Goal: Navigation & Orientation: Find specific page/section

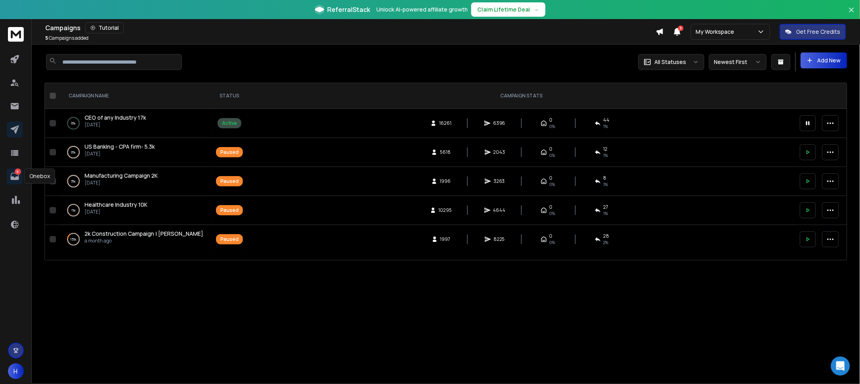
click at [15, 177] on icon at bounding box center [14, 176] width 8 height 7
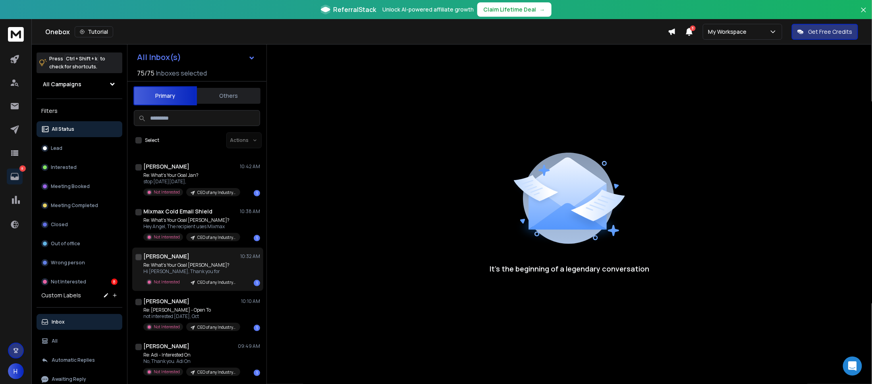
click at [239, 265] on div "Re: What's Your Goal [PERSON_NAME]? Hi [PERSON_NAME], Thank you for Not Interes…" at bounding box center [191, 274] width 97 height 24
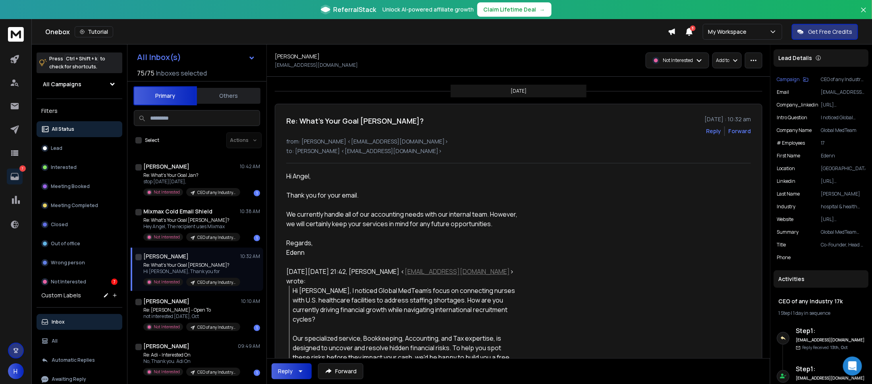
scroll to position [79, 0]
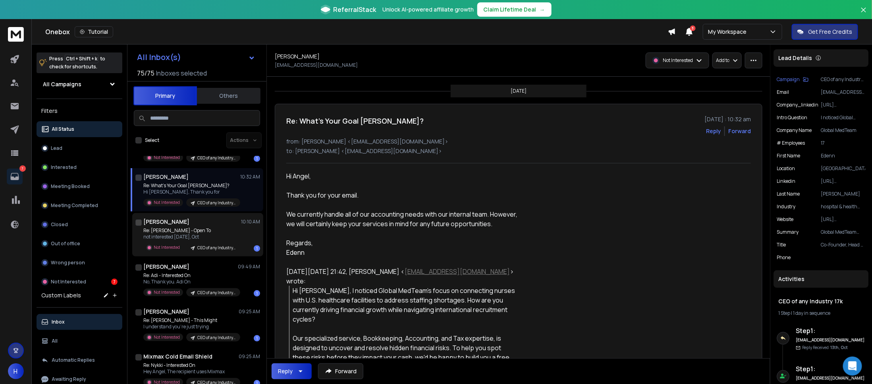
click at [228, 221] on div "[PERSON_NAME] 10:10 AM" at bounding box center [201, 222] width 117 height 8
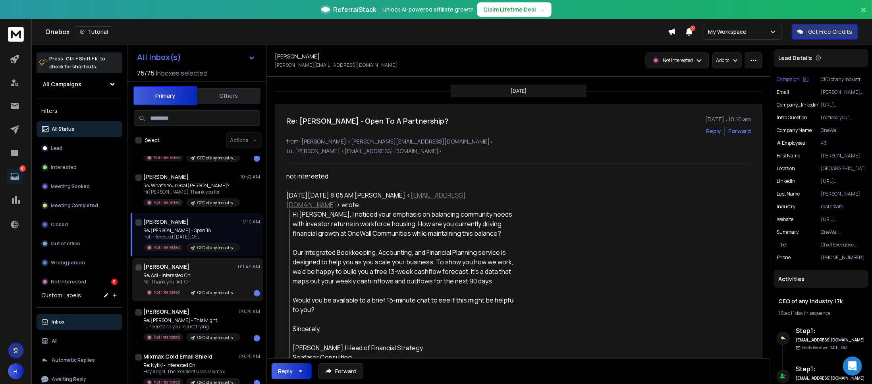
click at [239, 262] on div "[PERSON_NAME] 09:49 AM Re: [PERSON_NAME] - Interested On No, Thank you. Adi On …" at bounding box center [197, 279] width 131 height 43
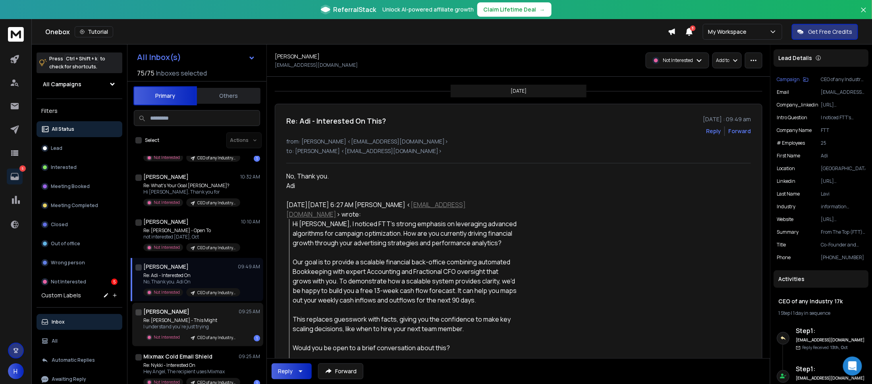
click at [231, 317] on p "Re: [PERSON_NAME] - This Might" at bounding box center [190, 320] width 95 height 6
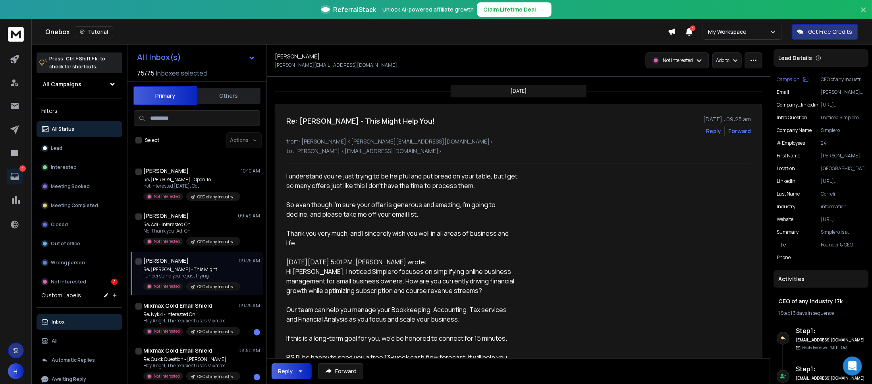
scroll to position [159, 0]
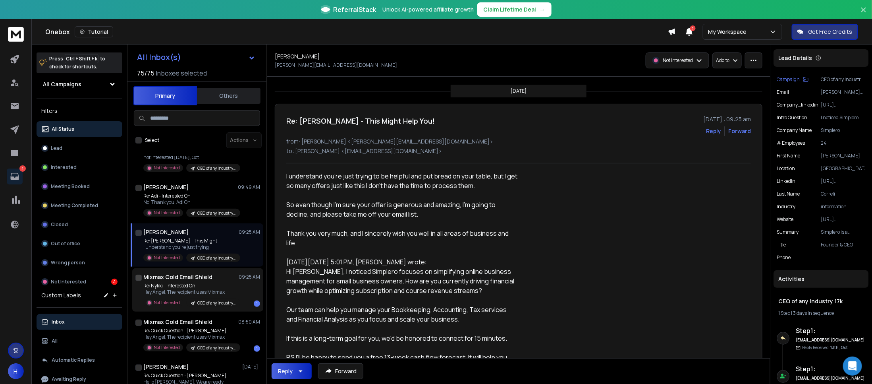
click at [252, 289] on div "Re: Nykki - Interested On Hey Angel, The recipient uses Mixmax Not Interested C…" at bounding box center [201, 294] width 117 height 24
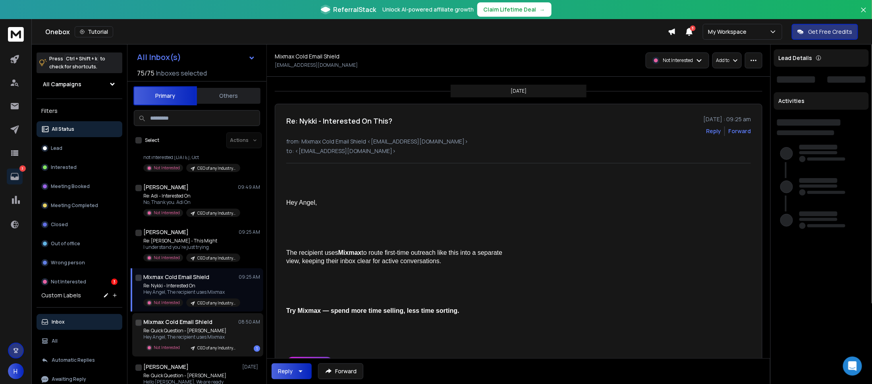
click at [245, 330] on div "Re: Quick Question - [PERSON_NAME], The recipient uses Mixmax Not Interested CE…" at bounding box center [201, 339] width 117 height 24
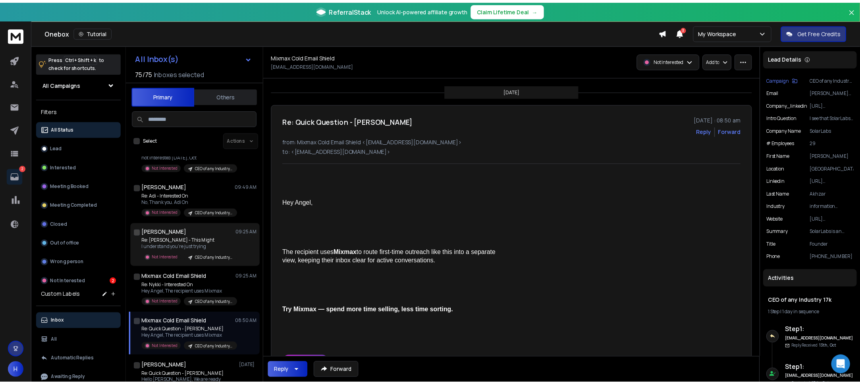
scroll to position [0, 0]
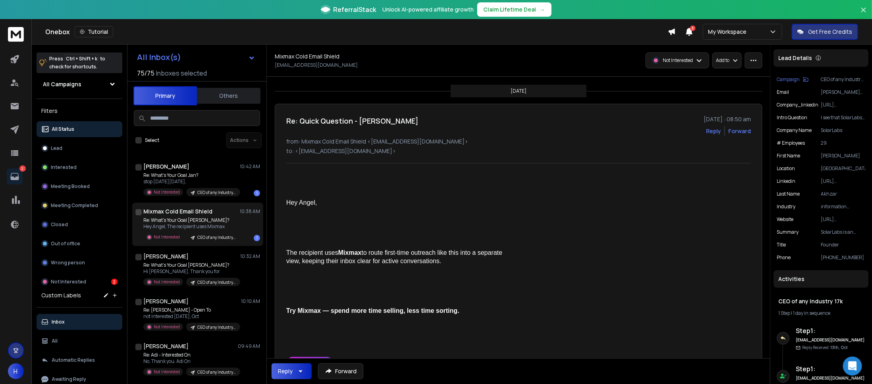
click at [213, 219] on p "Re: What's Your Goal [PERSON_NAME]?" at bounding box center [190, 220] width 95 height 6
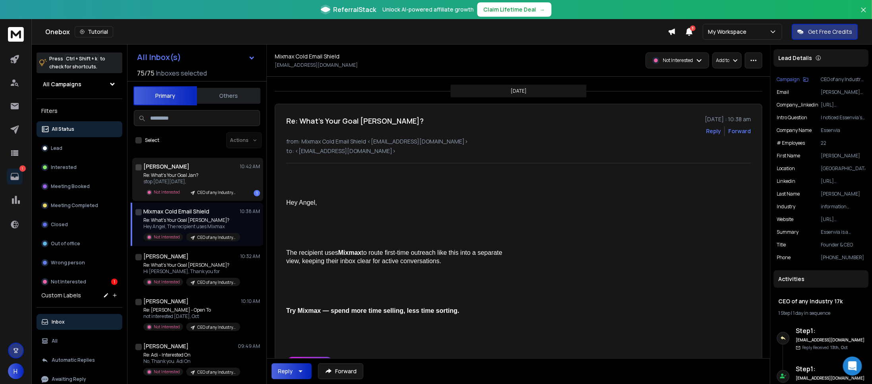
click at [226, 170] on div "[PERSON_NAME] 10:42 AM" at bounding box center [201, 166] width 117 height 8
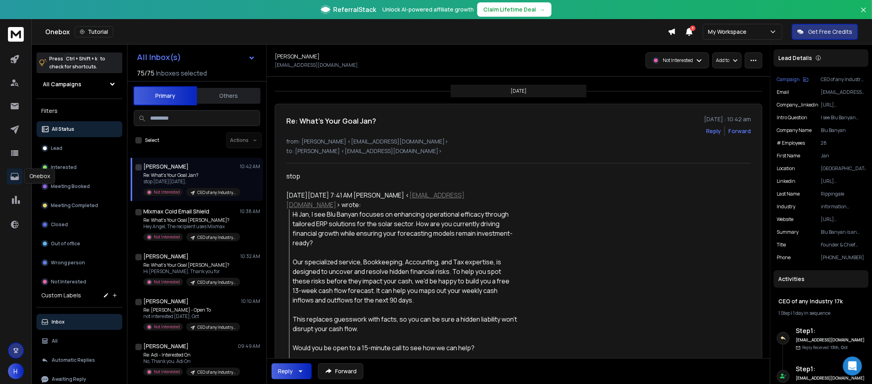
click at [14, 183] on link at bounding box center [15, 176] width 16 height 16
click at [11, 132] on icon at bounding box center [15, 130] width 10 height 10
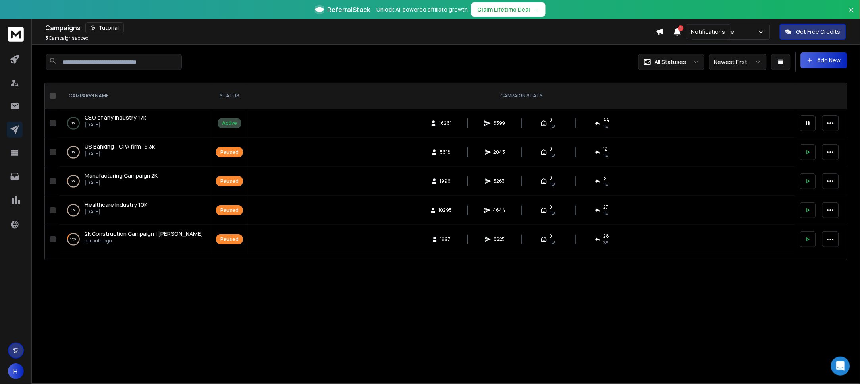
click at [682, 32] on icon at bounding box center [678, 32] width 8 height 8
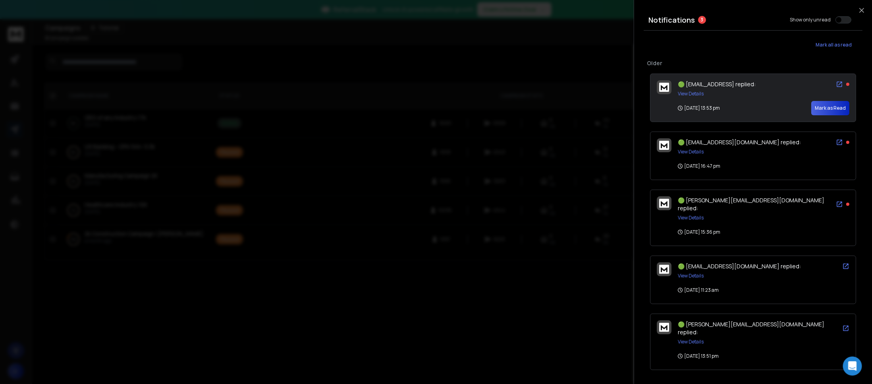
click at [840, 112] on button "Mark as Read" at bounding box center [831, 108] width 38 height 14
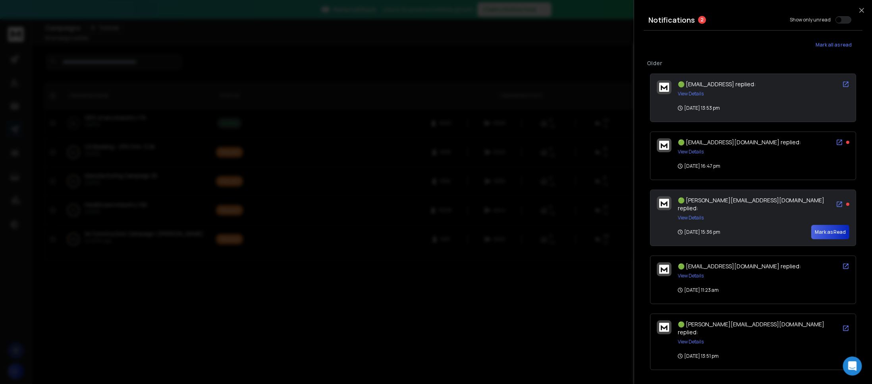
click at [830, 227] on button "Mark as Read" at bounding box center [831, 232] width 38 height 14
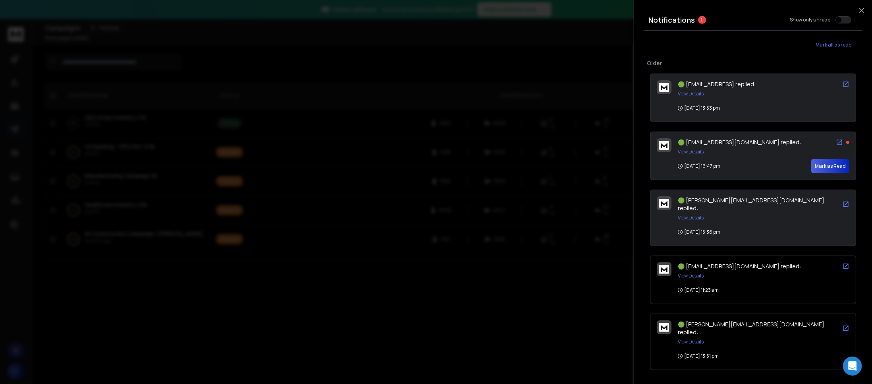
click at [833, 160] on button "Mark as Read" at bounding box center [831, 166] width 38 height 14
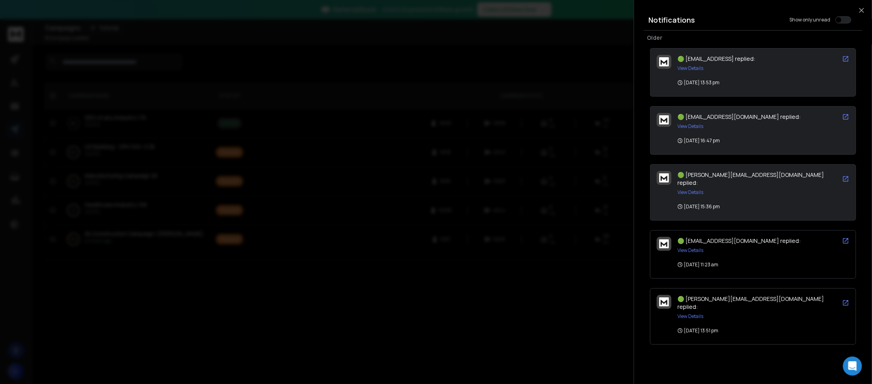
drag, startPoint x: 449, startPoint y: 307, endPoint x: 454, endPoint y: 306, distance: 5.2
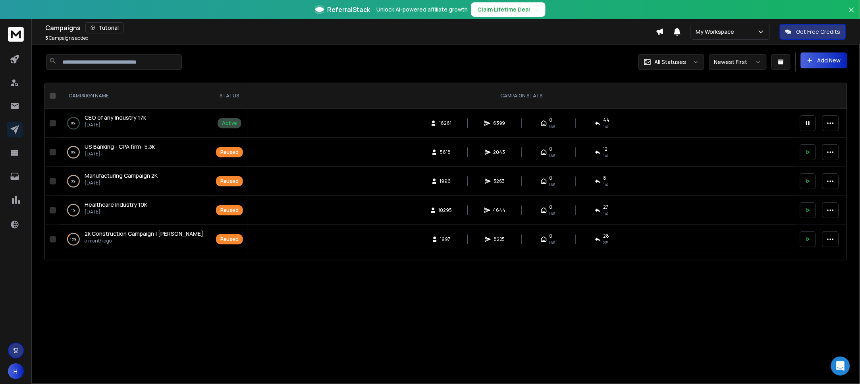
click at [831, 363] on body "ReferralStack Unlock AI-powered affiliate growth Lifetime Deals available! Clai…" at bounding box center [430, 192] width 860 height 384
click at [836, 358] on div "Open Intercom Messenger" at bounding box center [841, 366] width 21 height 21
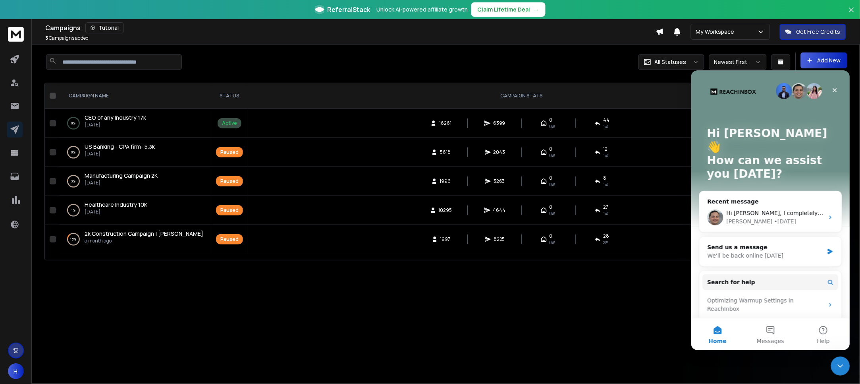
click at [600, 330] on div "Campaigns 5 Campaigns Added All Statuses Newest First Add New CAMPAIGN NAME STA…" at bounding box center [445, 244] width 803 height 384
click at [833, 89] on icon "Close" at bounding box center [835, 90] width 6 height 6
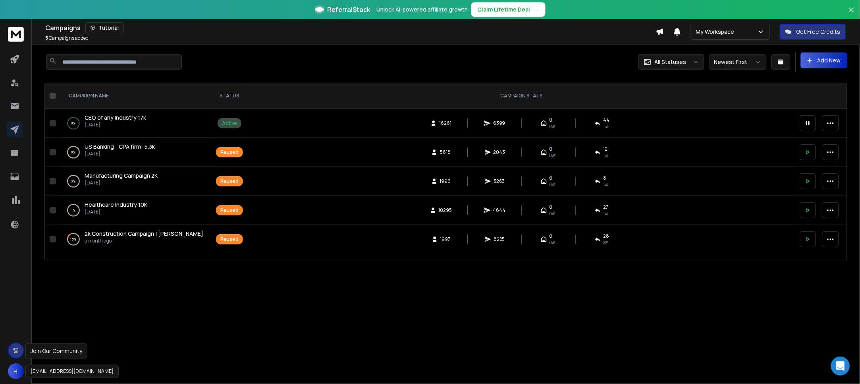
click at [18, 366] on span "H" at bounding box center [16, 371] width 16 height 16
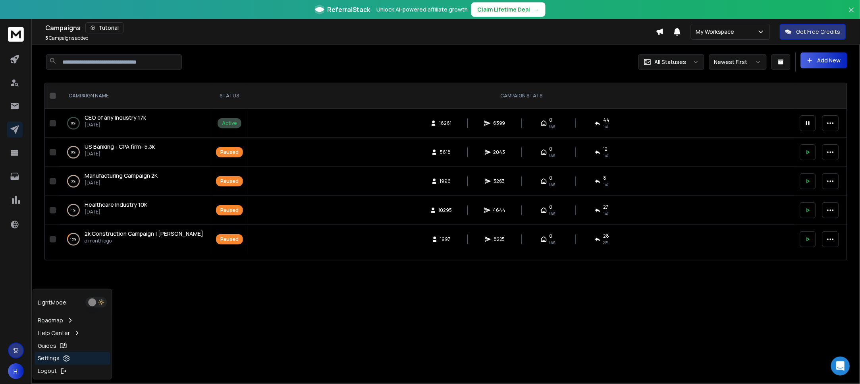
click at [39, 357] on p "Settings" at bounding box center [49, 358] width 22 height 8
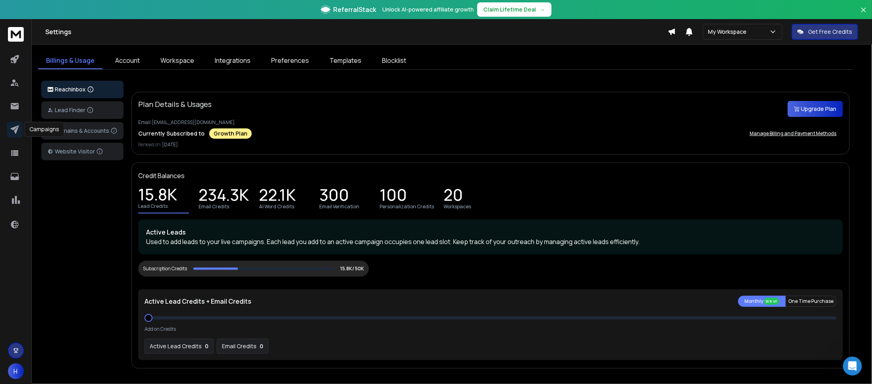
click at [11, 130] on icon at bounding box center [15, 130] width 10 height 10
